Goal: Task Accomplishment & Management: Manage account settings

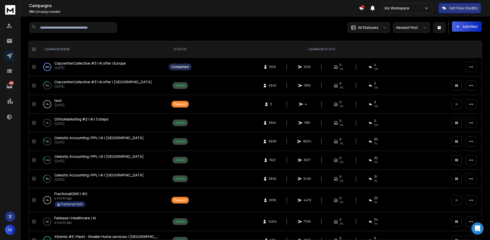
click at [55, 26] on input at bounding box center [73, 27] width 87 height 10
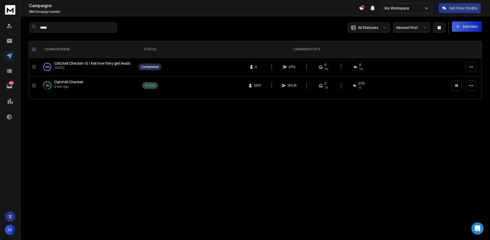
type input "*****"
click at [70, 88] on p "a year ago" at bounding box center [68, 86] width 29 height 4
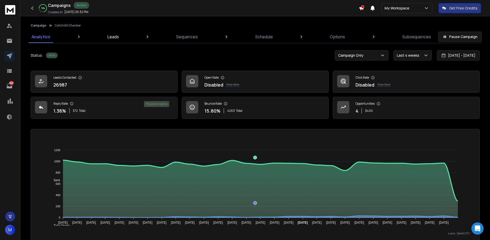
click at [111, 35] on p "Leads" at bounding box center [112, 37] width 11 height 6
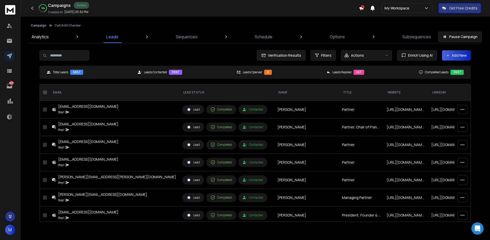
click at [41, 37] on p "Analytics" at bounding box center [40, 37] width 17 height 6
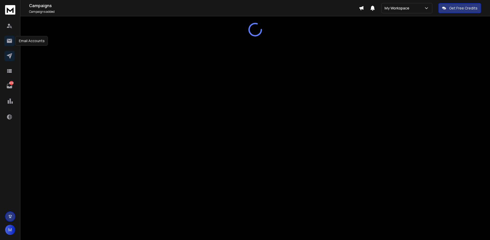
click at [9, 41] on icon at bounding box center [9, 41] width 5 height 4
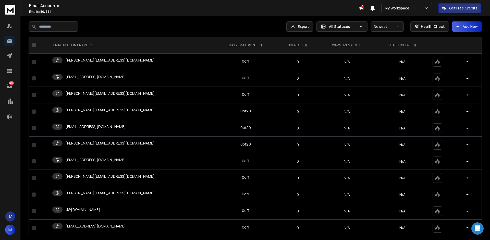
click at [57, 29] on input at bounding box center [53, 26] width 49 height 10
